Goal: Communication & Community: Answer question/provide support

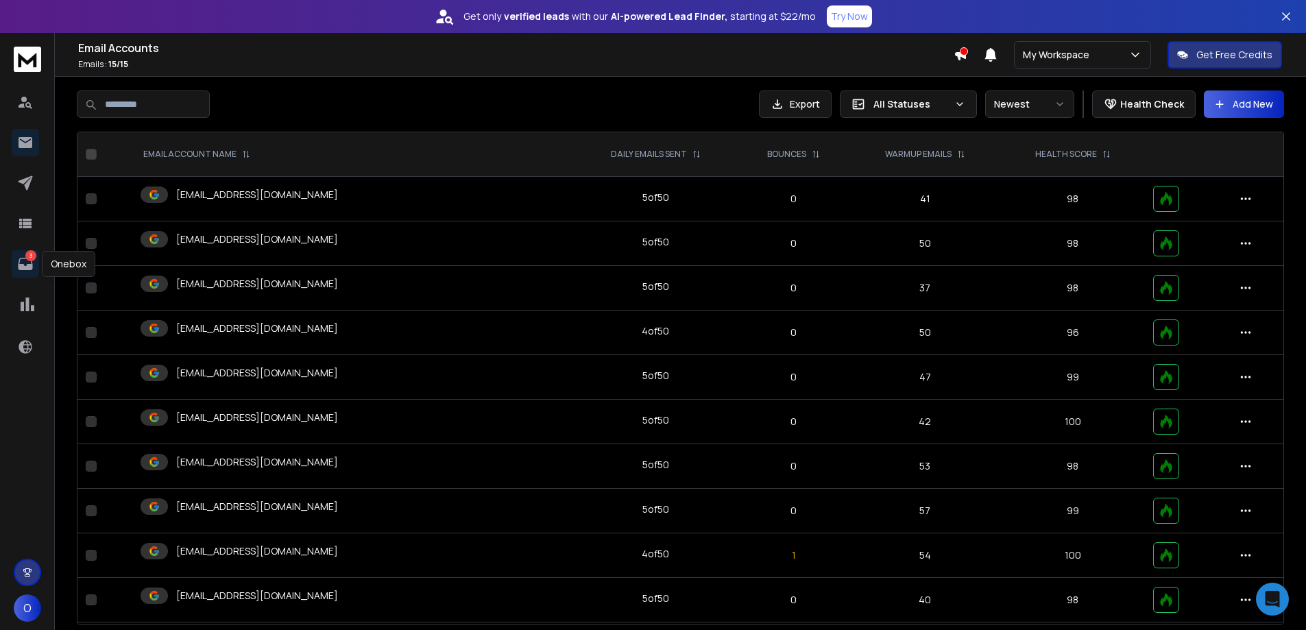
click at [19, 265] on icon at bounding box center [25, 264] width 14 height 12
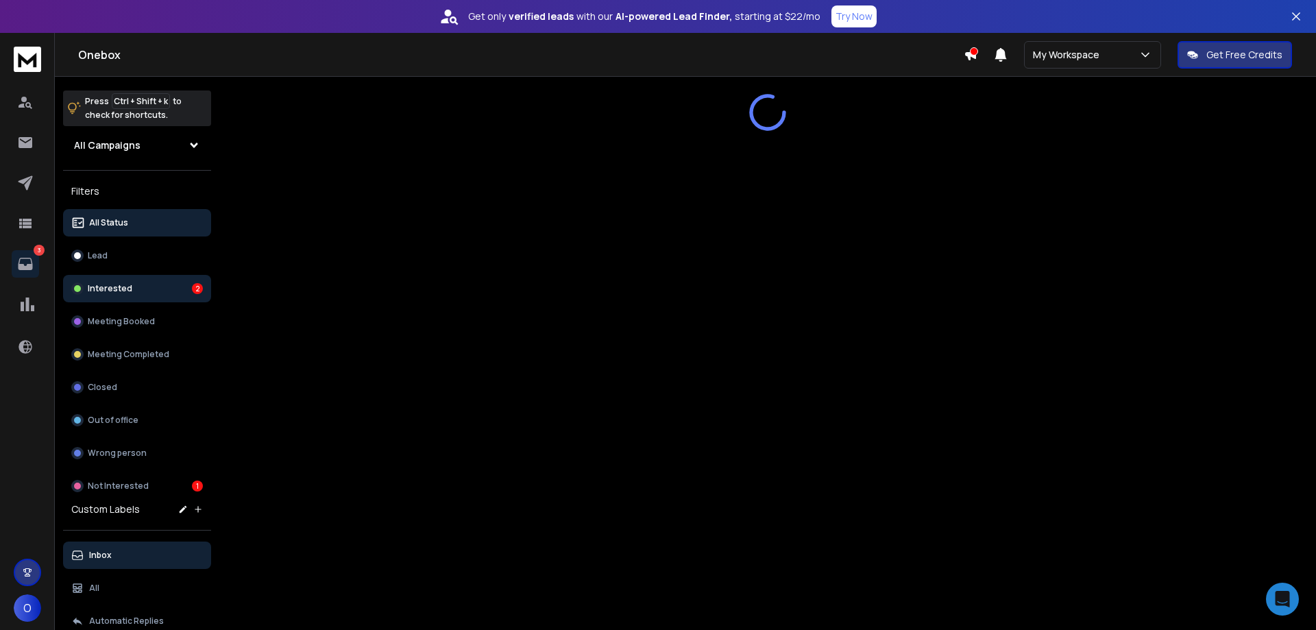
click at [177, 280] on button "Interested 2" at bounding box center [137, 288] width 148 height 27
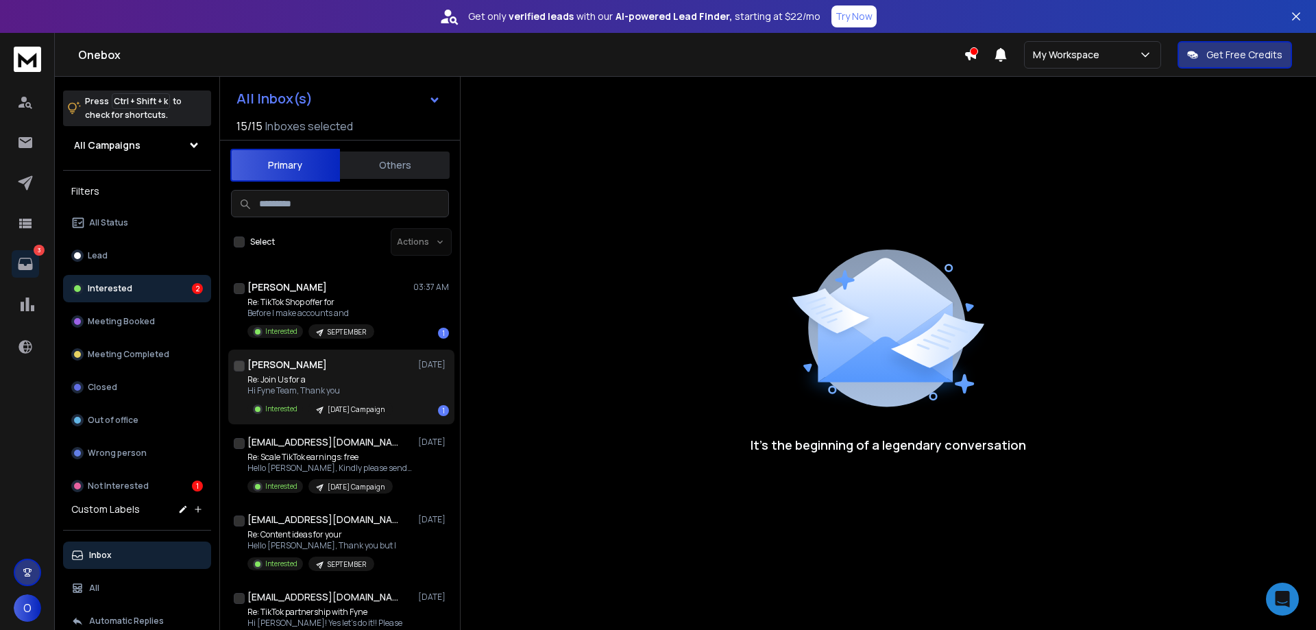
click at [369, 365] on div "[PERSON_NAME] [DATE]" at bounding box center [348, 365] width 202 height 14
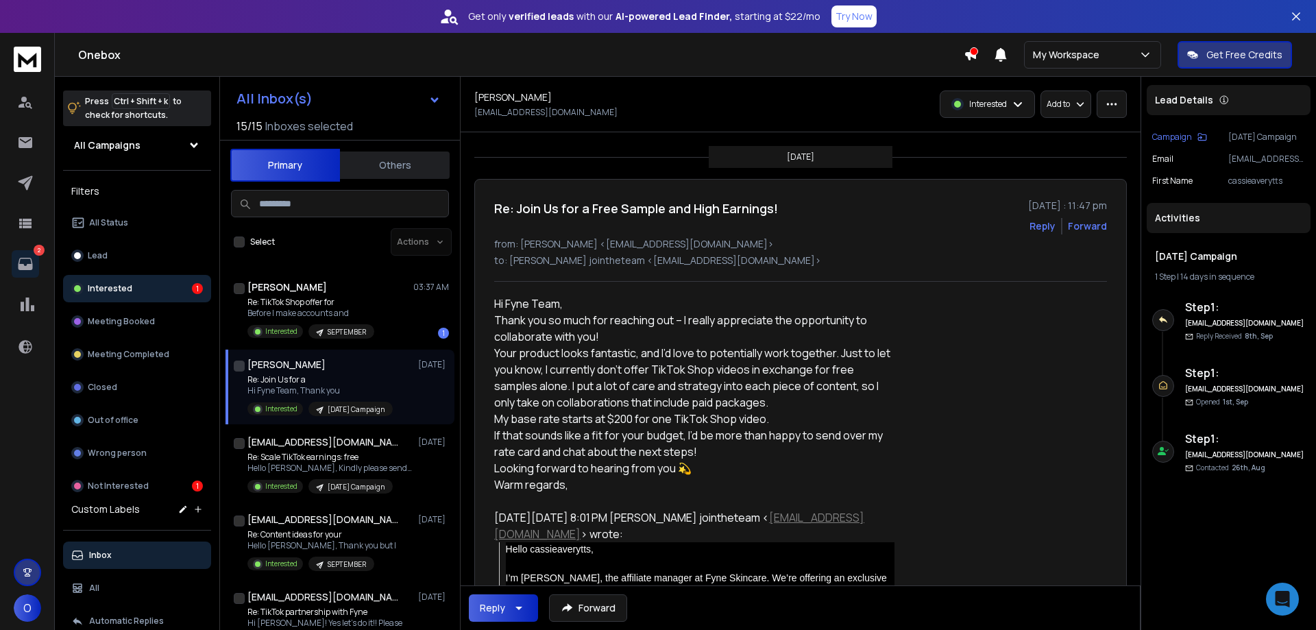
click at [650, 328] on p "Thank you so much for reaching out – I really appreciate the opportunity to col…" at bounding box center [694, 328] width 400 height 33
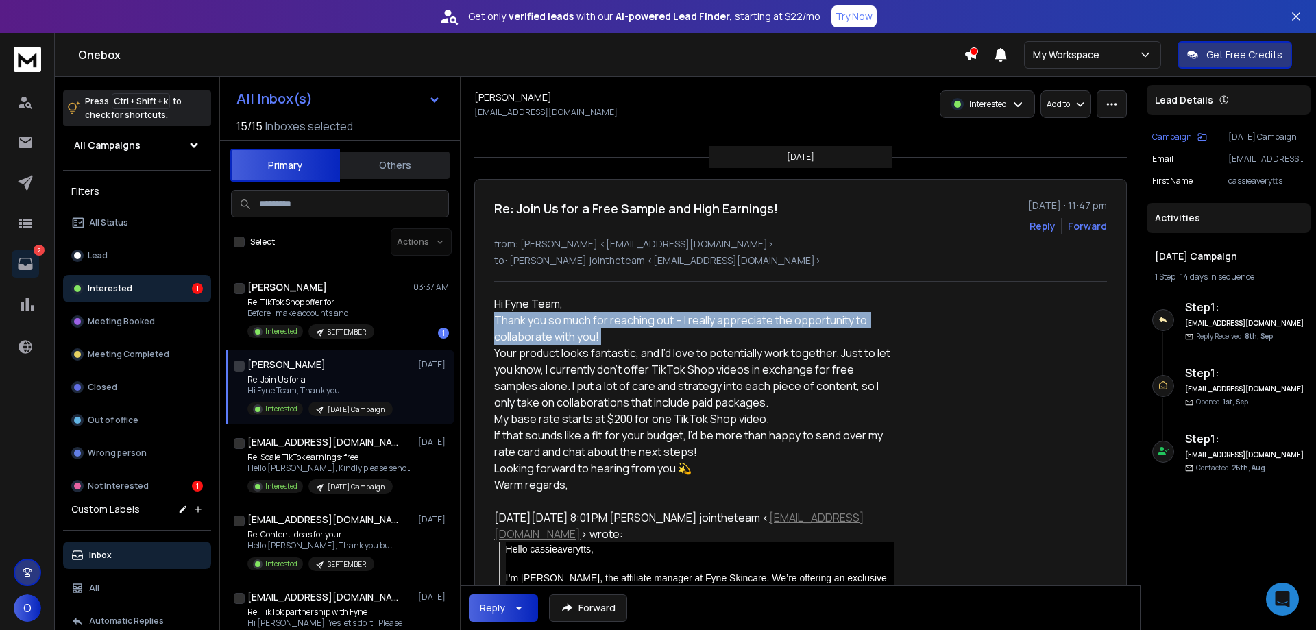
click at [650, 328] on p "Thank you so much for reaching out – I really appreciate the opportunity to col…" at bounding box center [694, 328] width 400 height 33
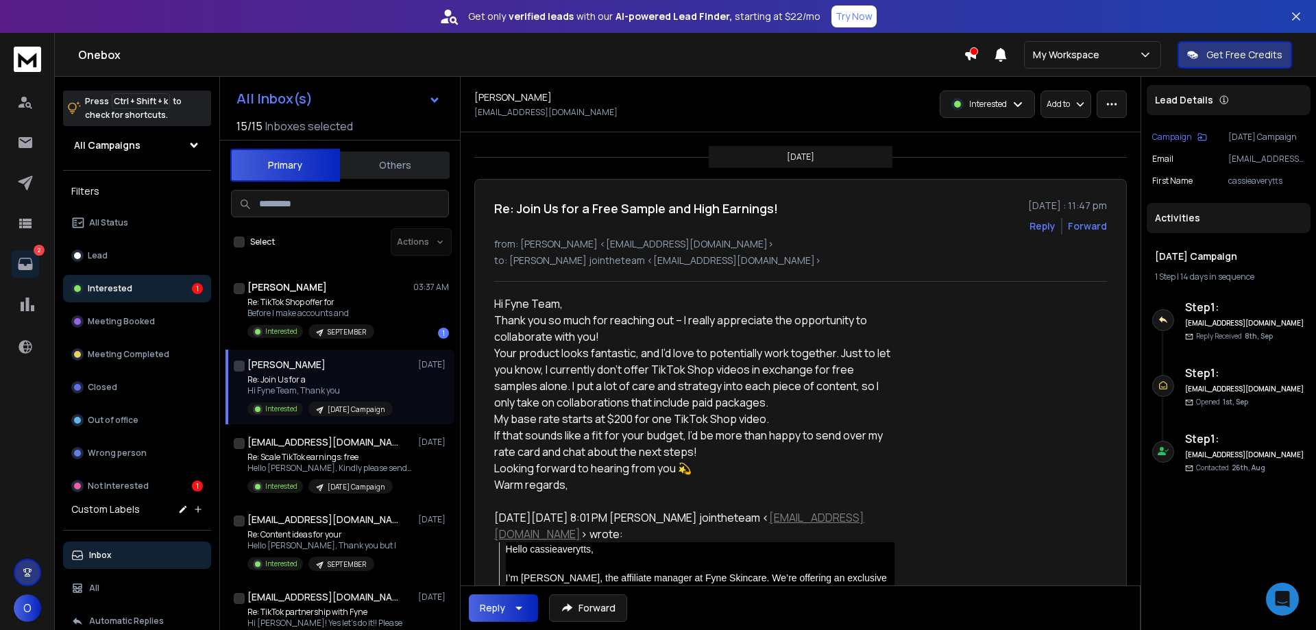
click at [635, 345] on p "Your product looks fantastic, and I’d love to potentially work together. Just t…" at bounding box center [694, 378] width 400 height 66
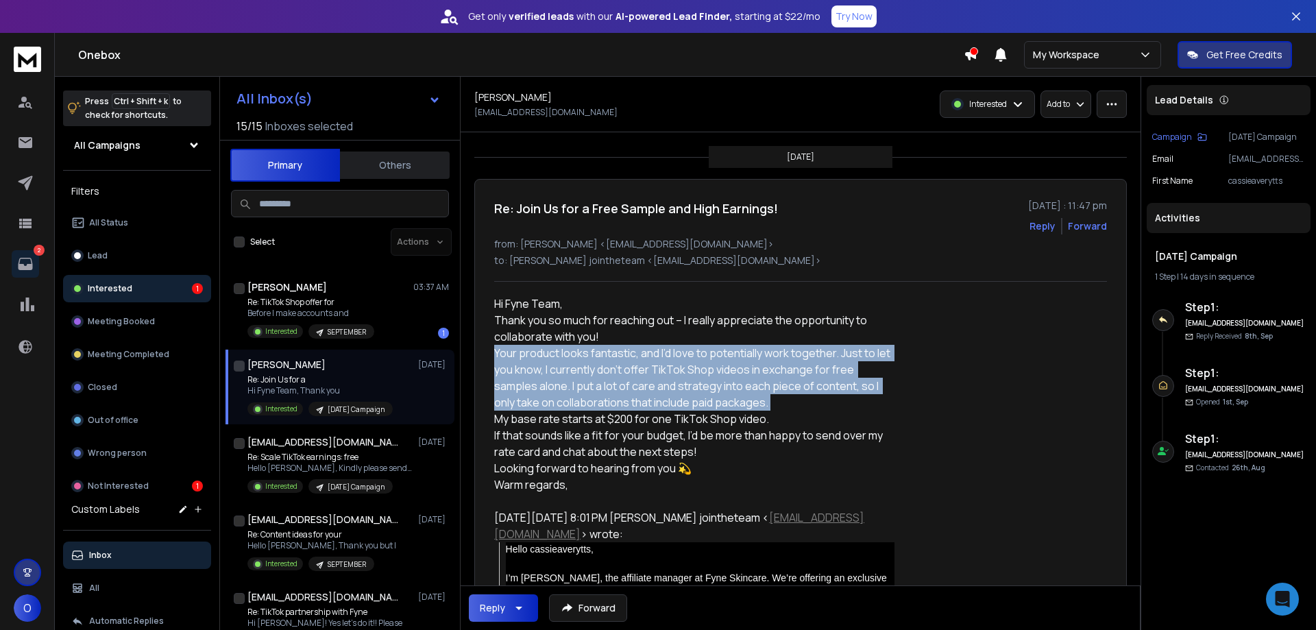
click at [635, 345] on p "Your product looks fantastic, and I’d love to potentially work together. Just t…" at bounding box center [694, 378] width 400 height 66
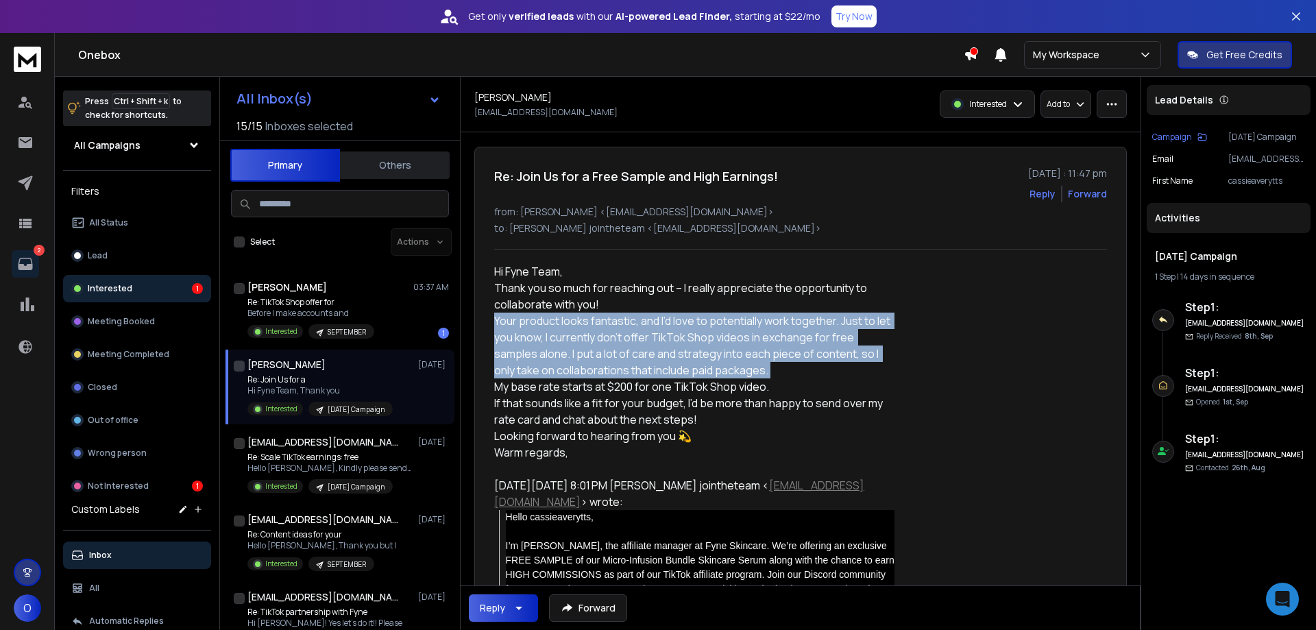
scroll to position [46, 0]
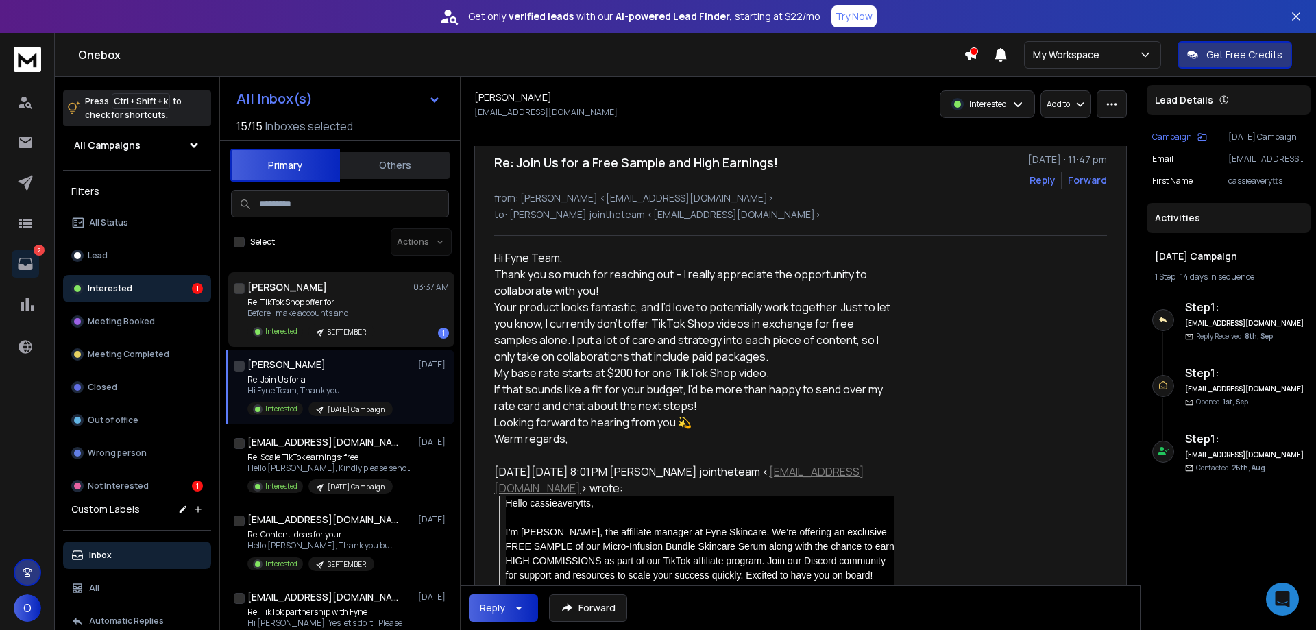
click at [319, 311] on p "Before I make accounts and" at bounding box center [310, 313] width 127 height 11
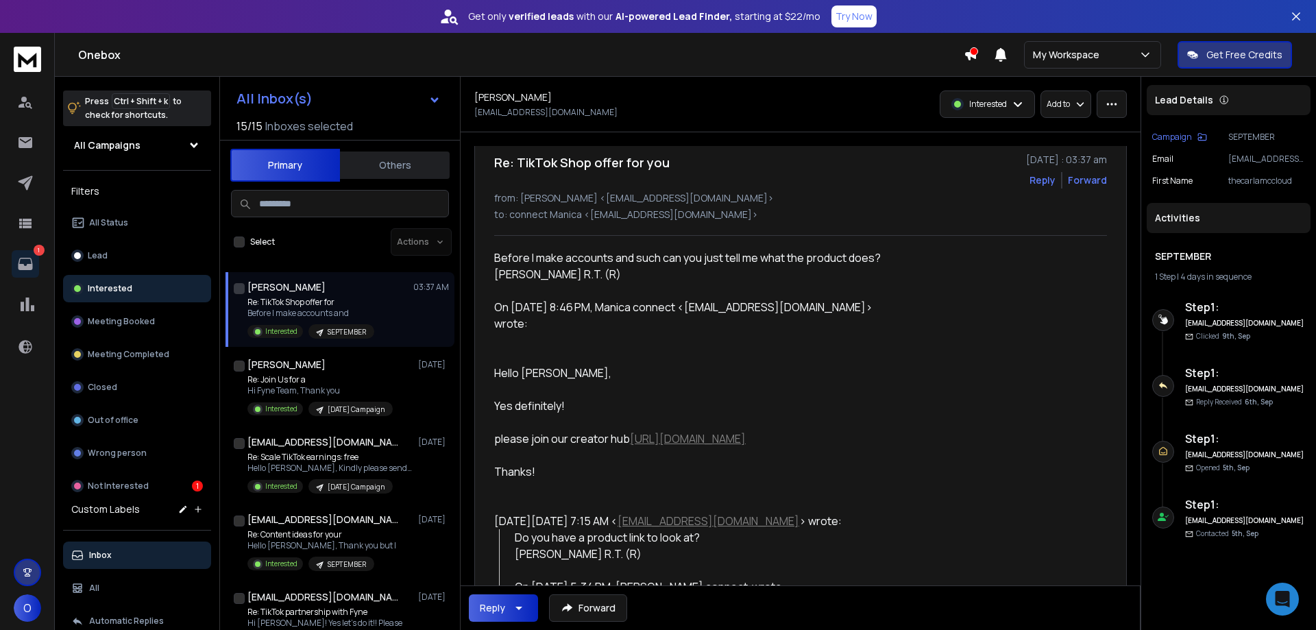
click at [877, 306] on blockquote "On [DATE] 8:46 PM, Manica connect <[EMAIL_ADDRESS][DOMAIN_NAME]> wrote:" at bounding box center [694, 323] width 400 height 49
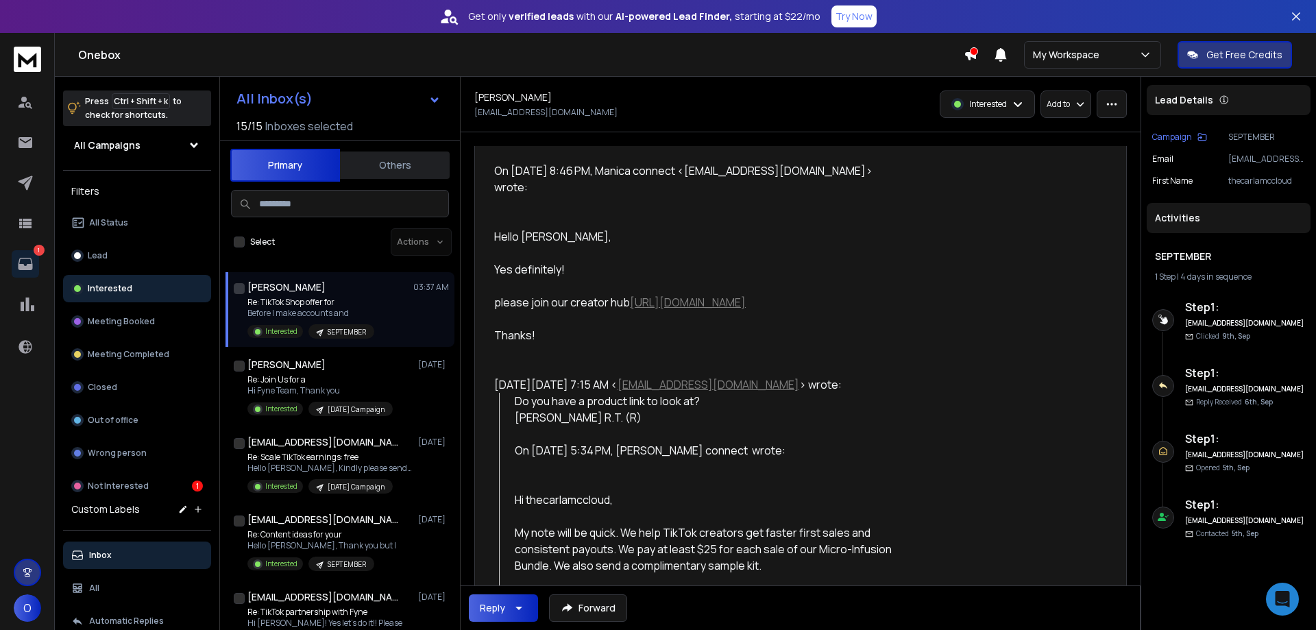
scroll to position [0, 0]
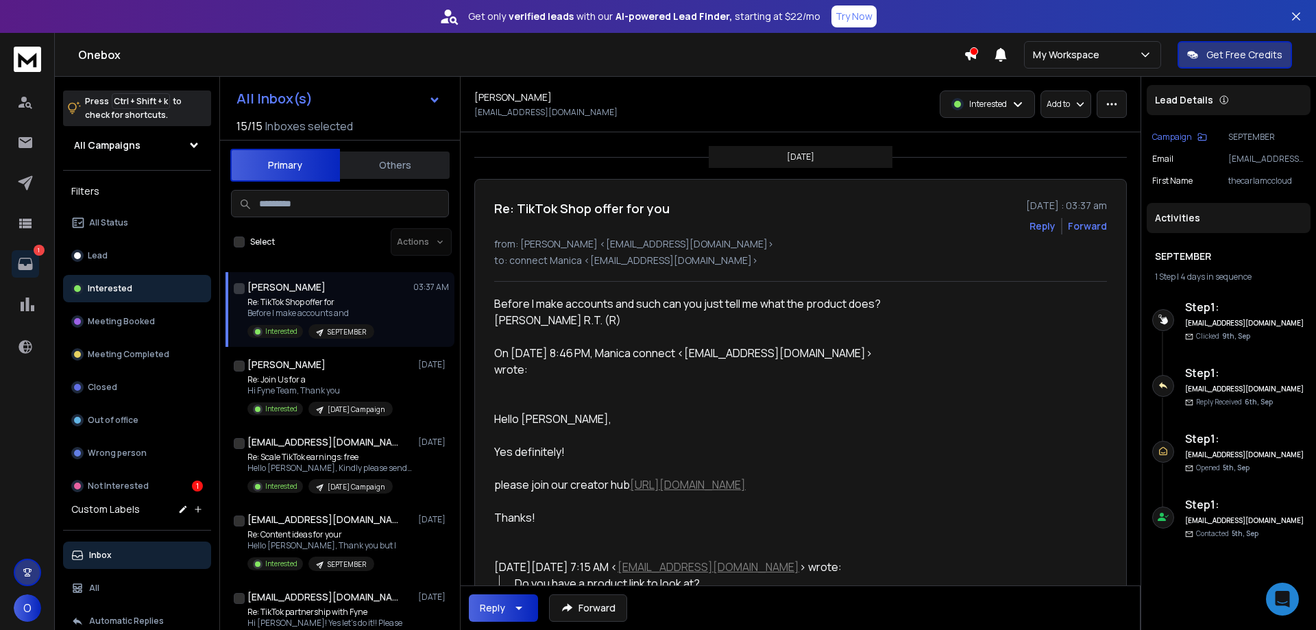
click at [496, 603] on div "Reply" at bounding box center [492, 608] width 25 height 14
